Goal: Task Accomplishment & Management: Manage account settings

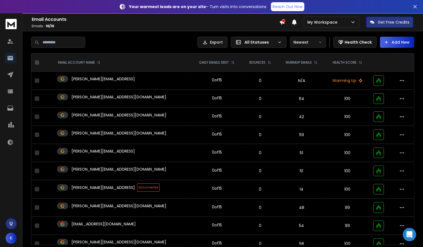
click at [401, 42] on button "Add New" at bounding box center [397, 42] width 34 height 11
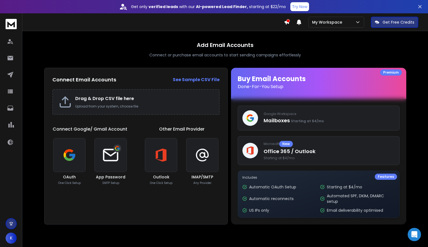
click at [58, 162] on div at bounding box center [69, 155] width 32 height 34
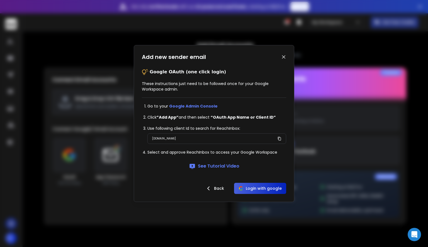
click at [256, 190] on button "Login with google" at bounding box center [260, 188] width 52 height 11
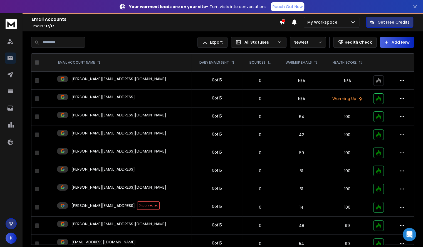
click at [400, 80] on icon at bounding box center [402, 80] width 5 height 5
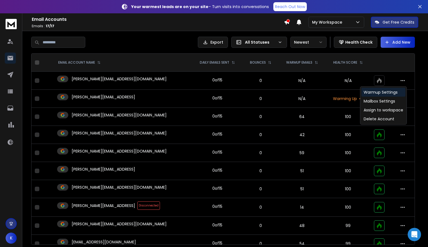
click at [386, 92] on div "Warmup Settings" at bounding box center [383, 92] width 44 height 9
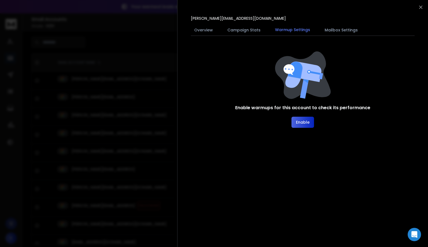
click at [301, 121] on button "Enable" at bounding box center [302, 122] width 23 height 11
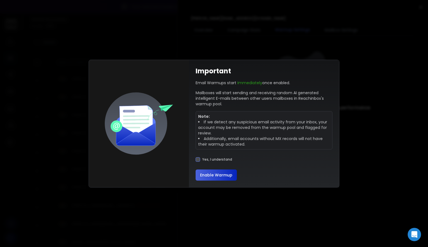
click at [198, 158] on button "Yes, I understand" at bounding box center [197, 160] width 4 height 4
click at [217, 178] on button "Enable Warmup" at bounding box center [215, 175] width 41 height 11
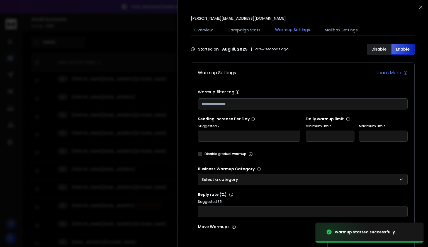
type input "**********"
type input "*"
type input "**"
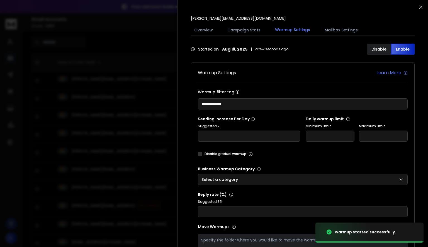
click at [241, 28] on button "Campaign Stats" at bounding box center [244, 30] width 40 height 12
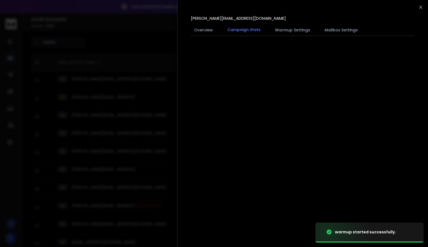
click at [207, 28] on button "Overview" at bounding box center [203, 30] width 25 height 12
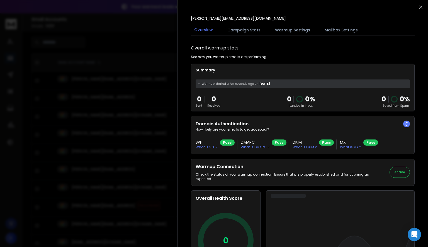
click at [341, 31] on button "Mailbox Settings" at bounding box center [341, 30] width 40 height 12
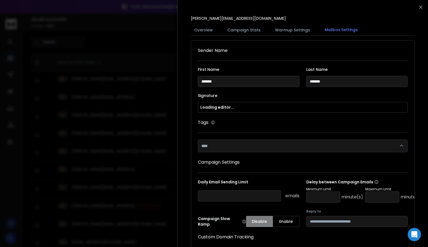
click at [157, 64] on div at bounding box center [214, 123] width 428 height 247
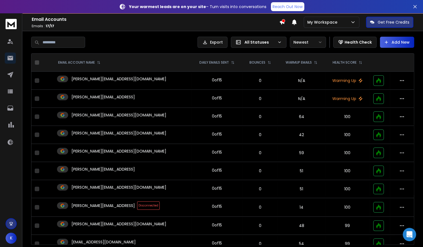
click at [106, 98] on p "[PERSON_NAME][EMAIL_ADDRESS]" at bounding box center [103, 97] width 63 height 6
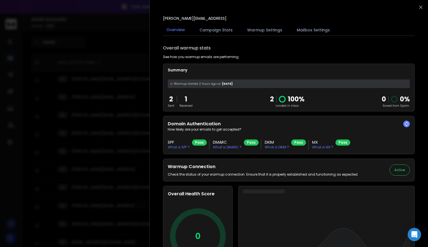
click at [310, 28] on button "Mailbox Settings" at bounding box center [313, 30] width 40 height 12
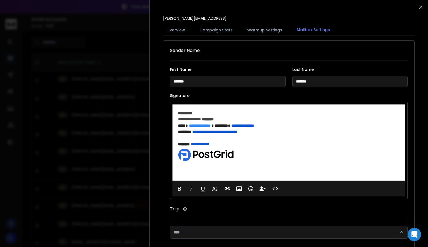
click at [264, 138] on div at bounding box center [288, 138] width 221 height 6
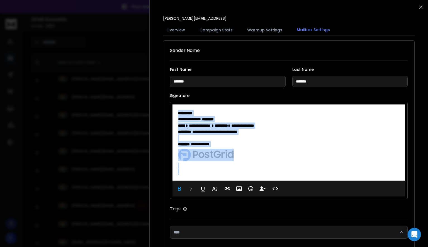
copy div "**********"
click at [108, 63] on div at bounding box center [214, 123] width 428 height 247
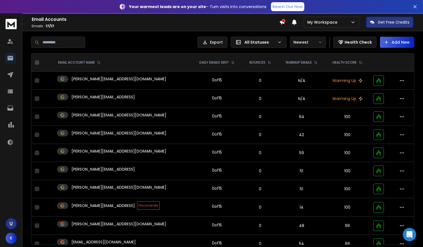
click at [99, 78] on p "kaitlyn@postgrid.org" at bounding box center [119, 79] width 95 height 6
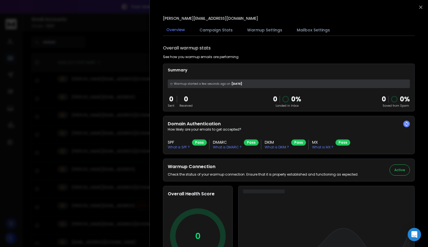
click at [307, 30] on button "Mailbox Settings" at bounding box center [313, 30] width 40 height 12
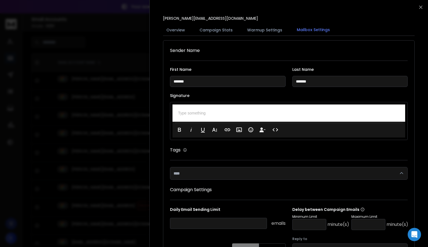
click at [236, 117] on div at bounding box center [288, 113] width 232 height 17
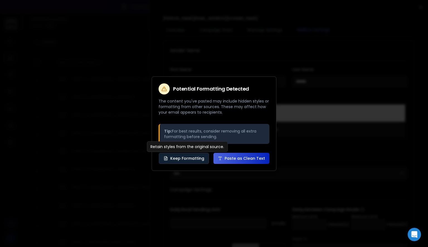
click at [201, 160] on button "Keep Formatting" at bounding box center [184, 158] width 50 height 11
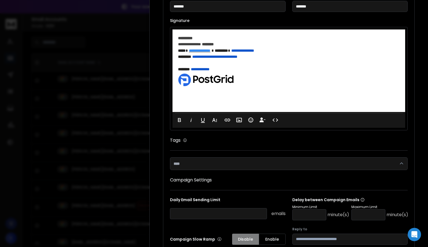
scroll to position [103, 0]
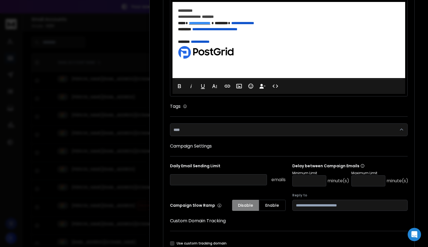
click at [251, 142] on form "**********" at bounding box center [288, 116] width 237 height 302
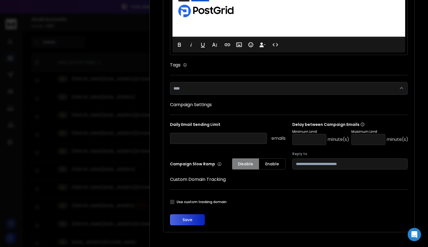
click at [187, 221] on button "Save" at bounding box center [187, 220] width 35 height 11
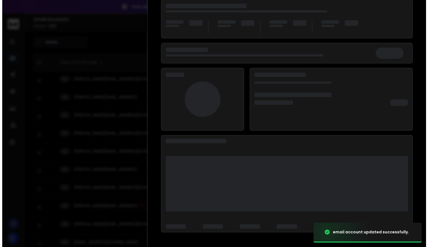
scroll to position [0, 0]
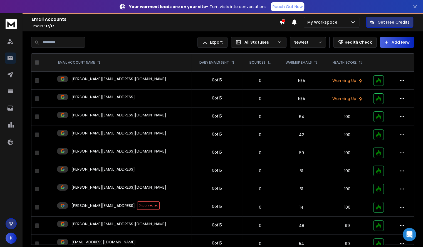
click at [395, 43] on button "Add New" at bounding box center [397, 42] width 34 height 11
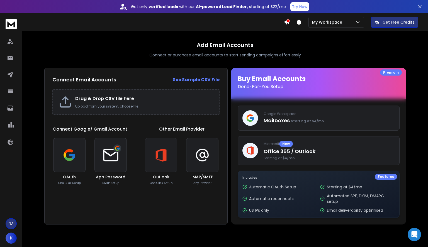
click at [75, 160] on icon at bounding box center [69, 155] width 14 height 17
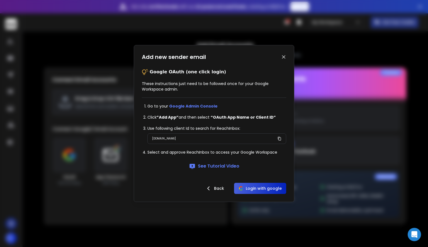
click at [263, 191] on button "Login with google" at bounding box center [260, 188] width 52 height 11
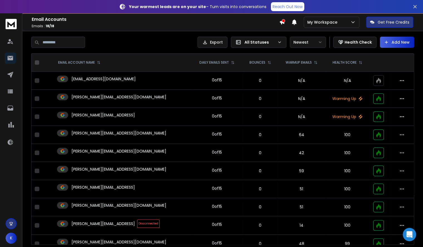
click at [403, 80] on button at bounding box center [402, 80] width 17 height 9
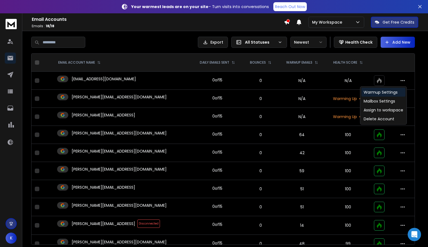
click at [383, 89] on div "Warmup Settings" at bounding box center [383, 92] width 44 height 9
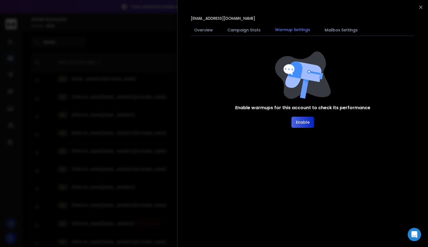
click at [342, 26] on button "Mailbox Settings" at bounding box center [341, 30] width 40 height 12
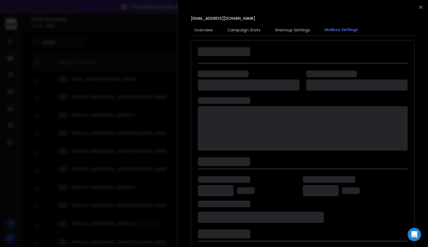
click at [203, 26] on button "Overview" at bounding box center [203, 30] width 25 height 12
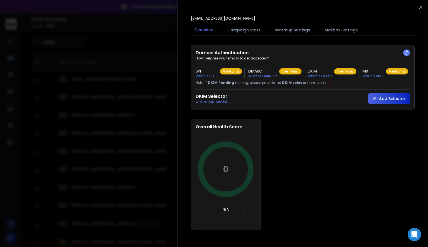
click at [294, 29] on button "Warmup Settings" at bounding box center [292, 30] width 42 height 12
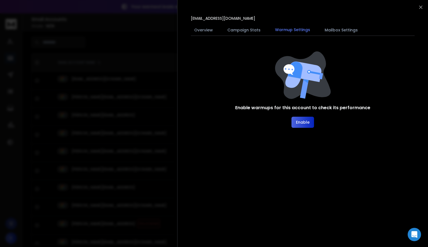
click at [301, 123] on button "Enable" at bounding box center [302, 122] width 23 height 11
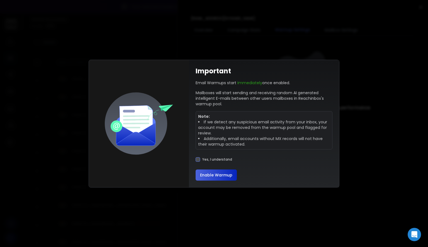
click at [198, 160] on button "Yes, I understand" at bounding box center [197, 160] width 4 height 4
click at [211, 178] on button "Enable Warmup" at bounding box center [215, 175] width 41 height 11
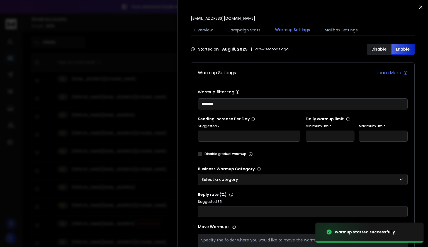
click at [419, 7] on icon "button" at bounding box center [421, 7] width 6 height 6
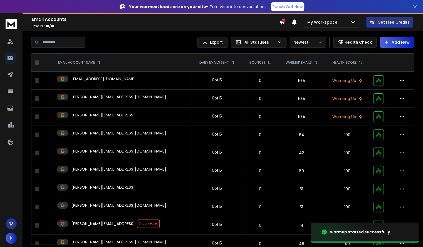
click at [396, 41] on button "Add New" at bounding box center [397, 42] width 34 height 11
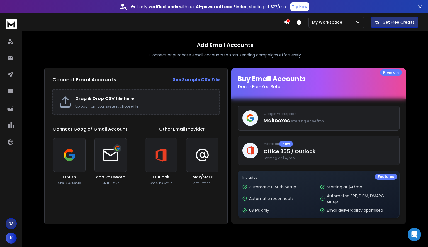
click at [69, 170] on div at bounding box center [69, 155] width 32 height 34
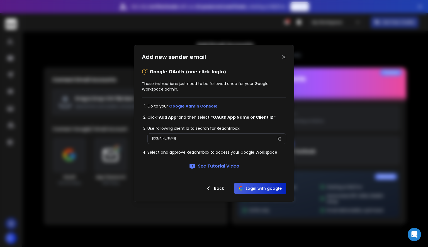
click at [256, 190] on button "Login with google" at bounding box center [260, 188] width 52 height 11
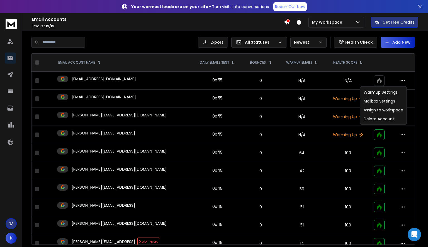
click at [400, 80] on icon at bounding box center [402, 80] width 4 height 1
click at [386, 92] on div "Warmup Settings" at bounding box center [383, 92] width 44 height 9
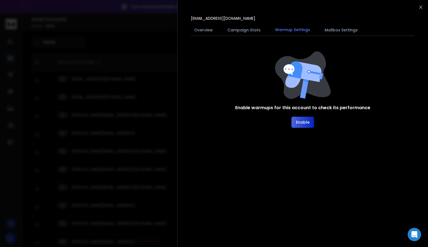
click at [336, 29] on button "Mailbox Settings" at bounding box center [341, 30] width 40 height 12
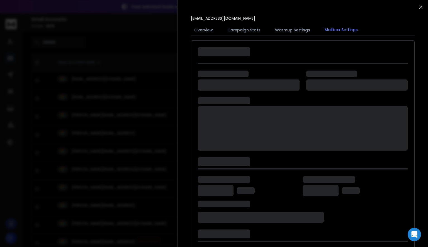
click at [209, 29] on button "Overview" at bounding box center [203, 30] width 25 height 12
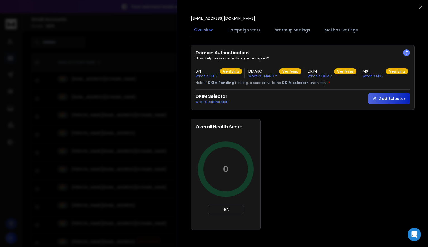
click at [240, 28] on button "Campaign Stats" at bounding box center [244, 30] width 40 height 12
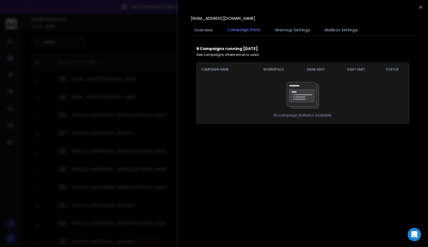
click at [204, 25] on button "Overview" at bounding box center [203, 30] width 25 height 12
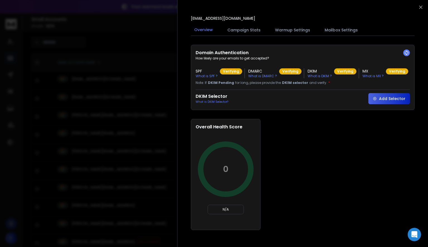
click at [337, 30] on button "Mailbox Settings" at bounding box center [341, 30] width 40 height 12
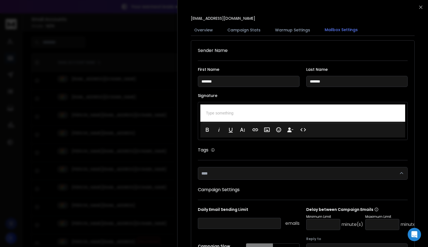
click at [286, 30] on button "Warmup Settings" at bounding box center [292, 30] width 42 height 12
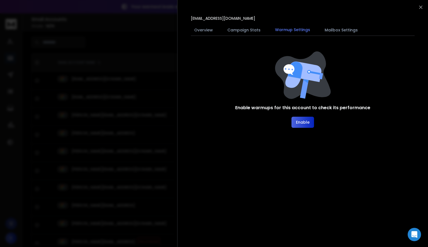
click at [305, 121] on button "Enable" at bounding box center [302, 122] width 23 height 11
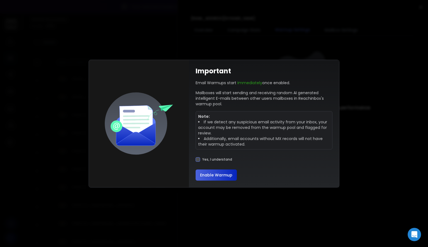
click at [197, 160] on button "Yes, I understand" at bounding box center [197, 160] width 4 height 4
click at [214, 178] on button "Enable Warmup" at bounding box center [215, 175] width 41 height 11
